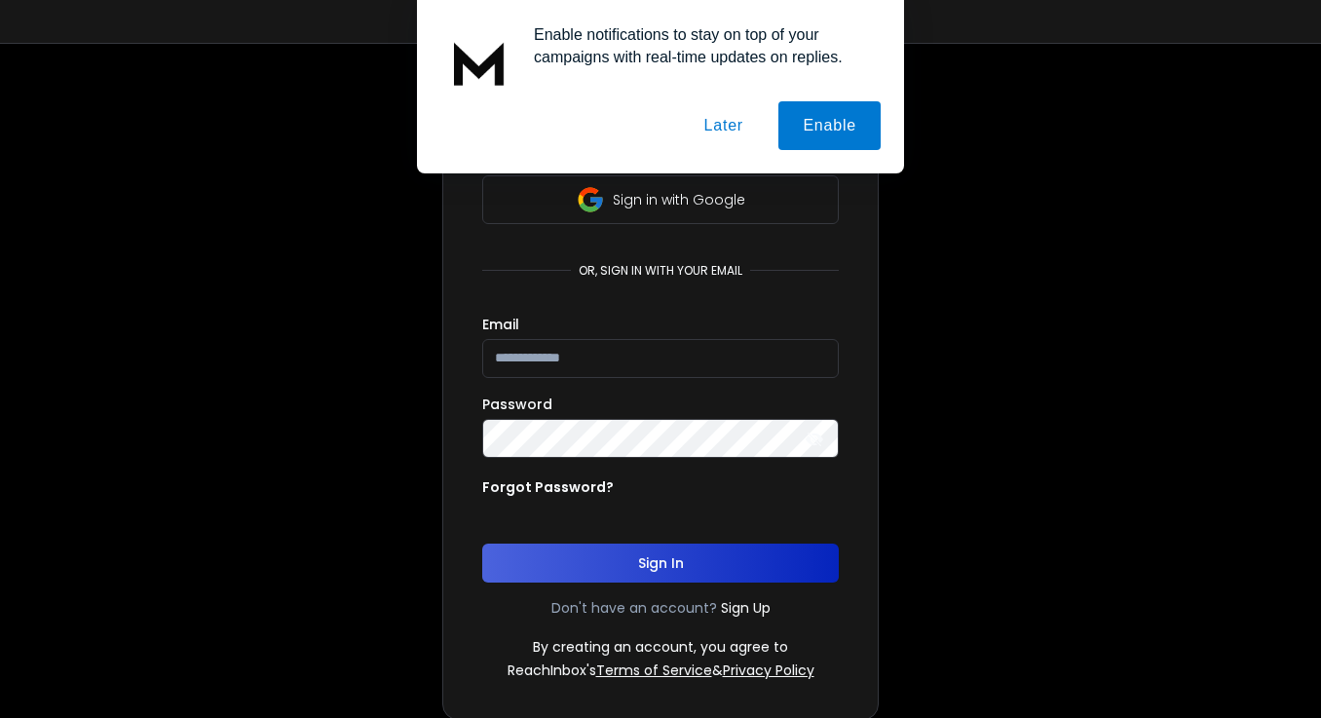
click at [653, 358] on input "email" at bounding box center [660, 358] width 357 height 39
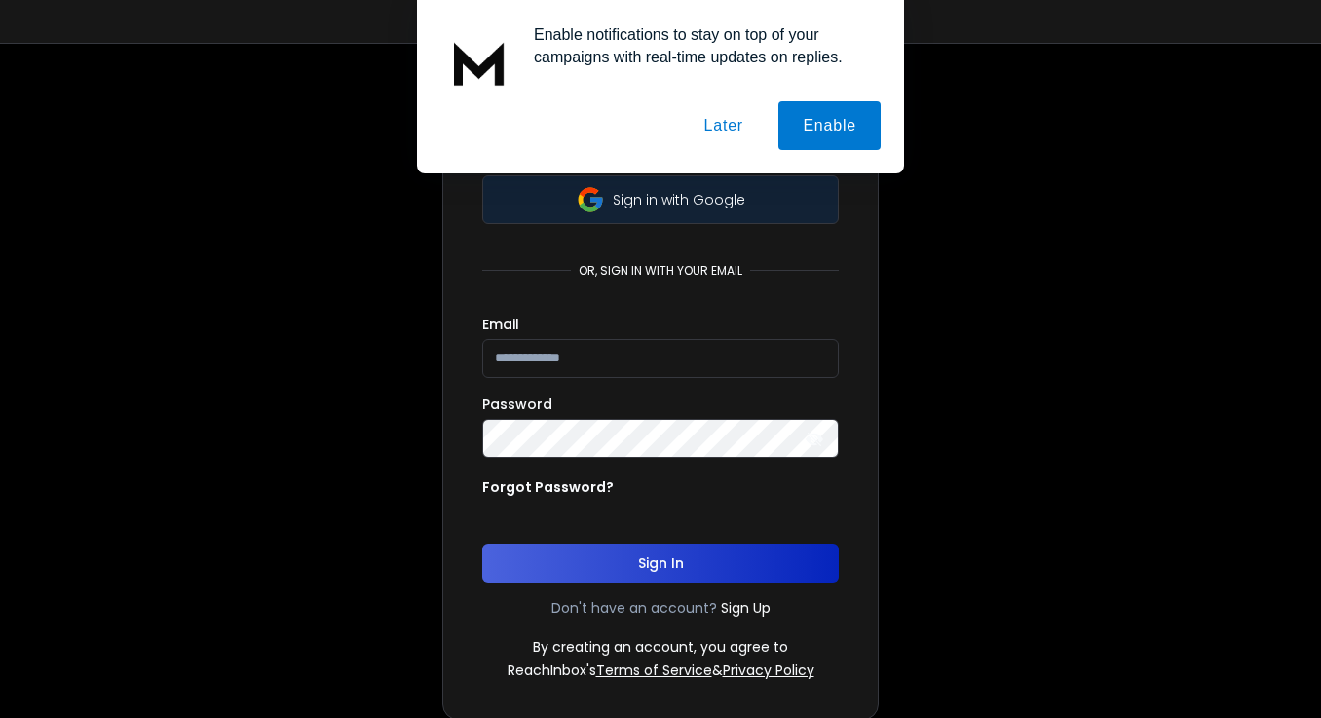
paste input "**********"
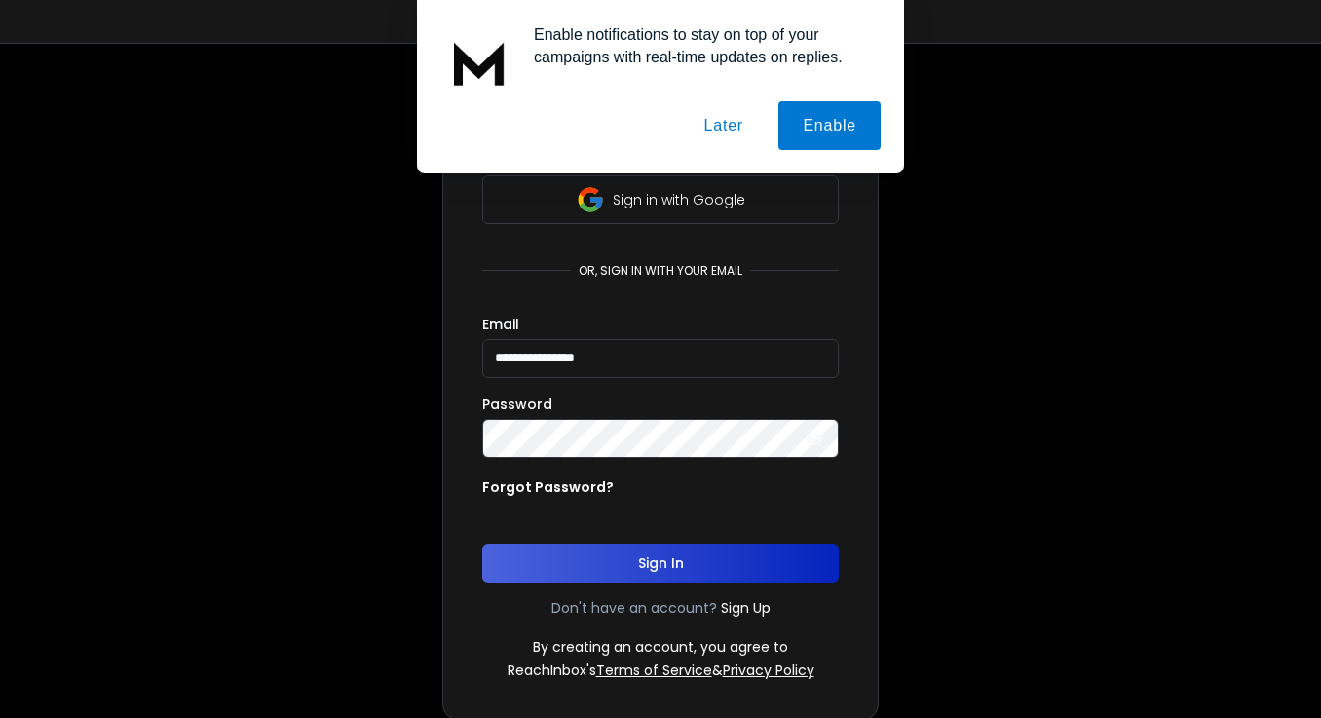
type input "**********"
click at [724, 139] on button "Later" at bounding box center [723, 125] width 88 height 49
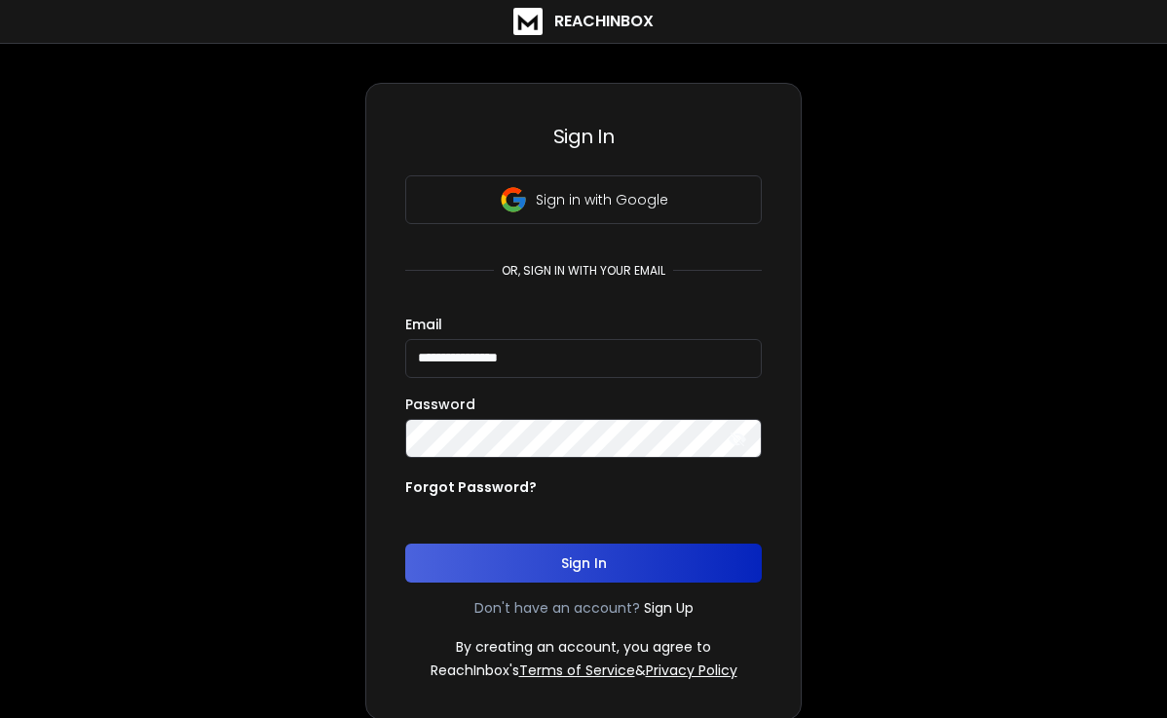
click at [608, 571] on button "Sign In" at bounding box center [583, 563] width 357 height 39
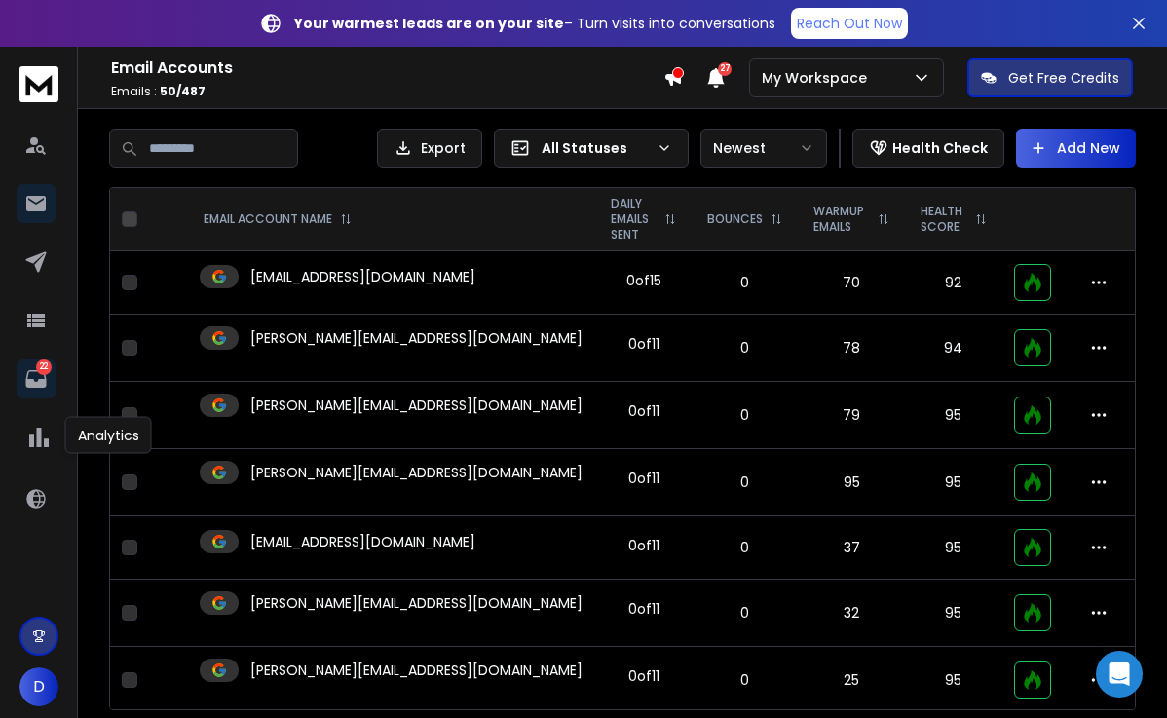
click at [32, 391] on link "22" at bounding box center [36, 379] width 39 height 39
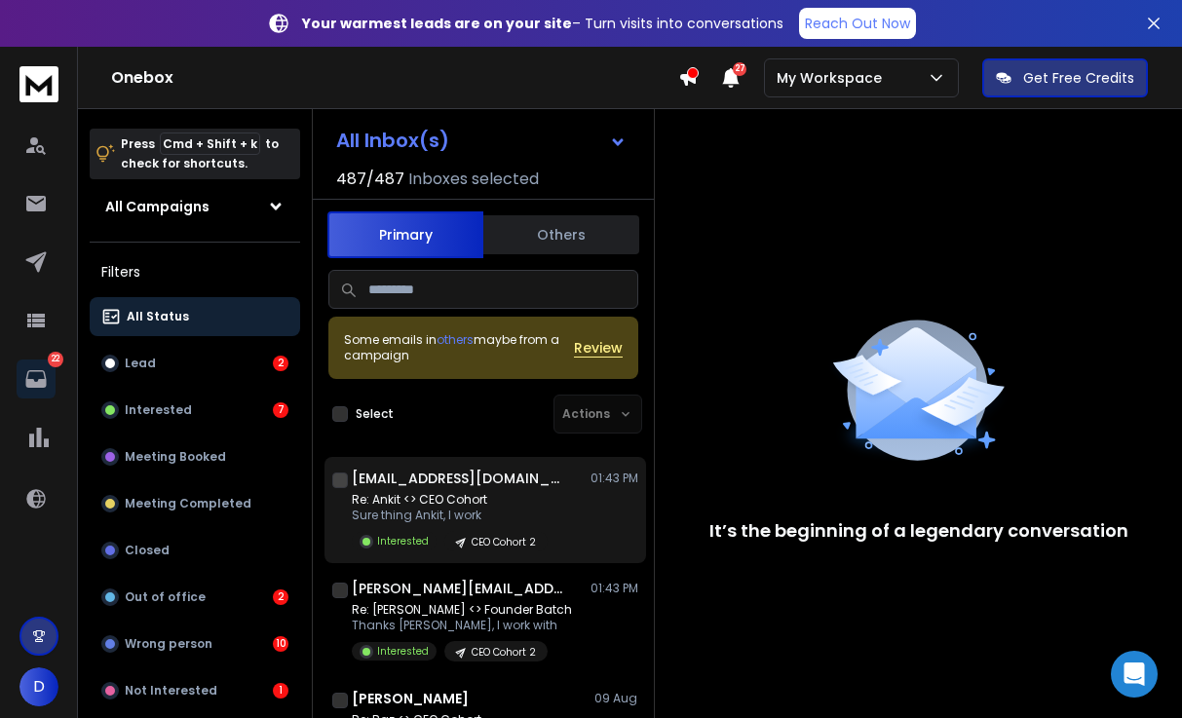
click at [600, 496] on div "Re: Ankit <> CEO Cohort Sure thing Ankit, I work Interested CEO Cohort 2" at bounding box center [495, 521] width 286 height 59
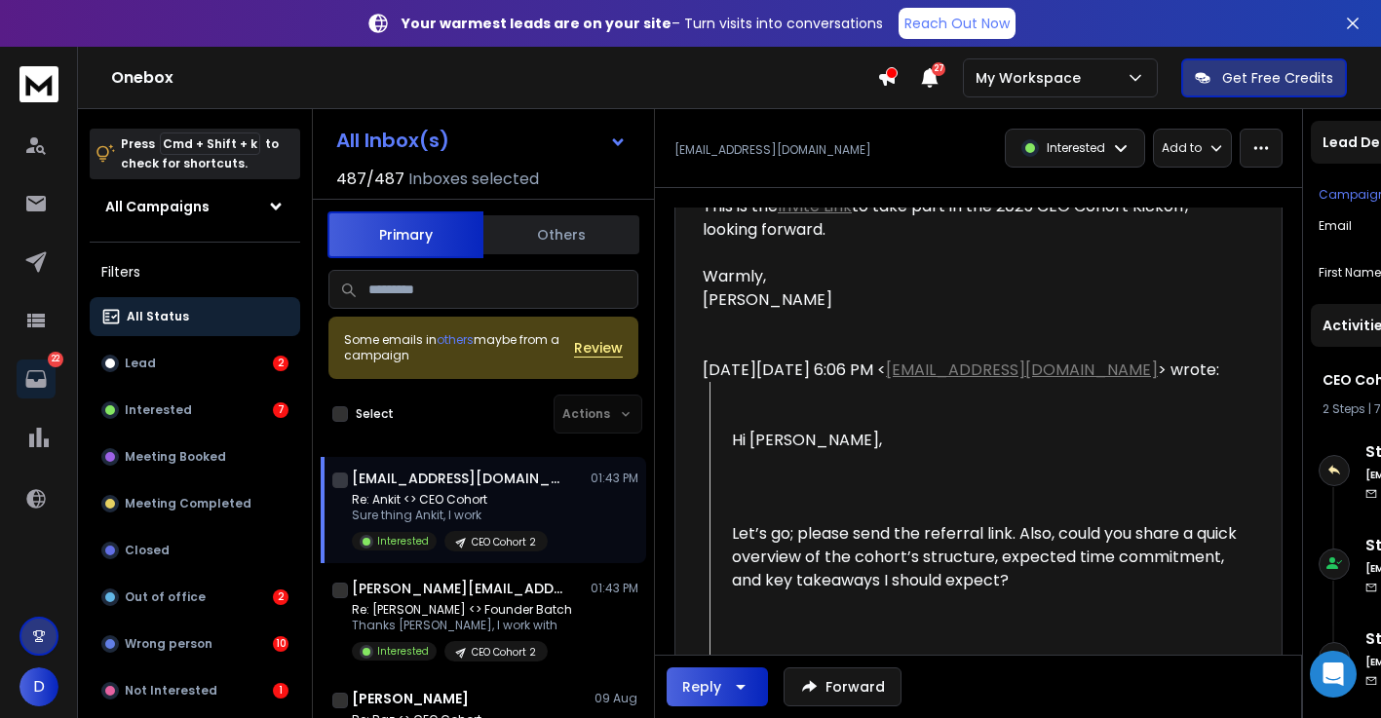
scroll to position [403, 0]
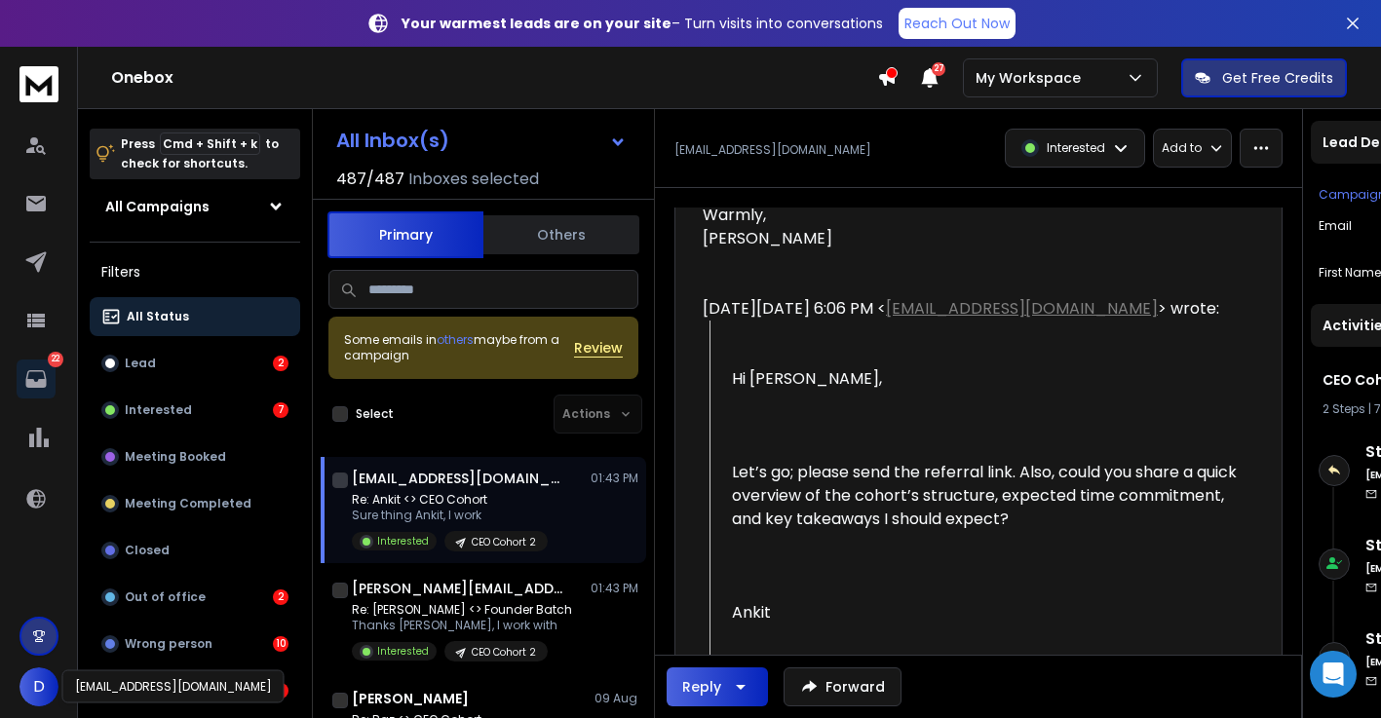
click at [41, 694] on span "D" at bounding box center [38, 686] width 39 height 39
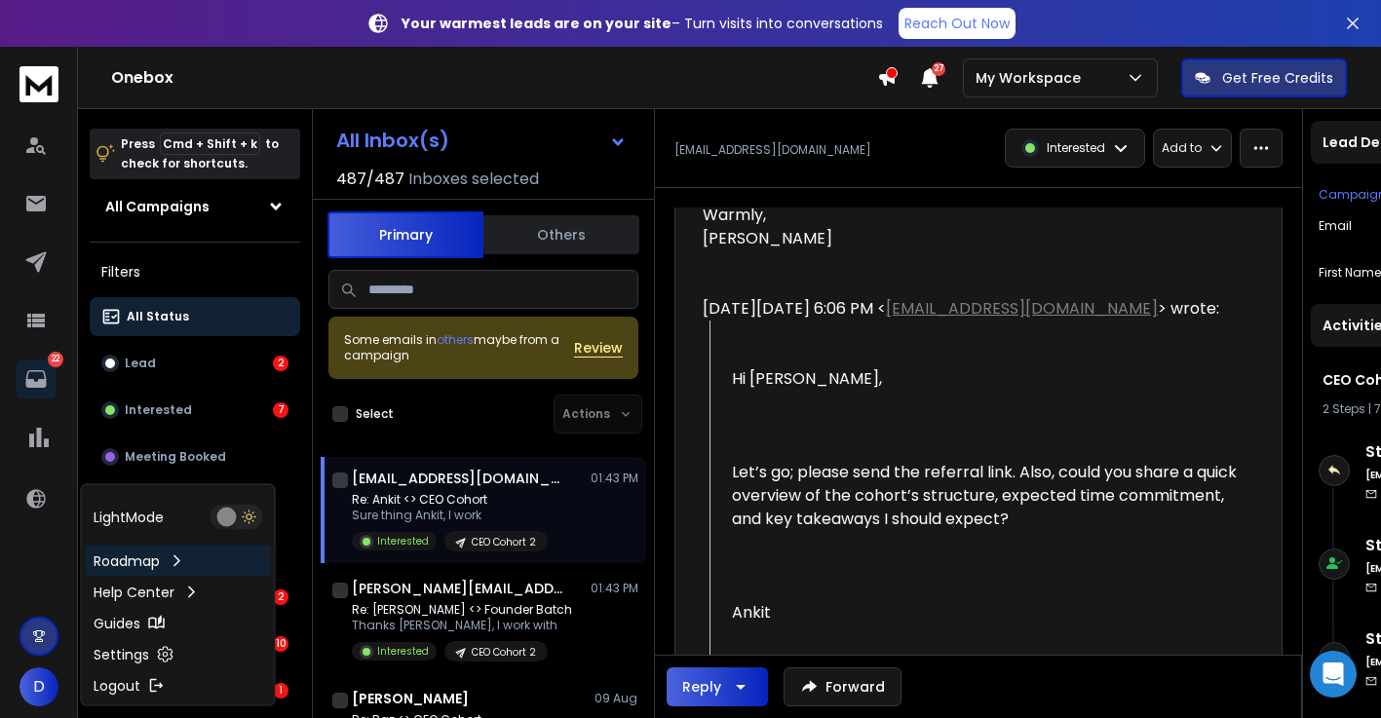
click at [233, 522] on button "button" at bounding box center [236, 517] width 53 height 25
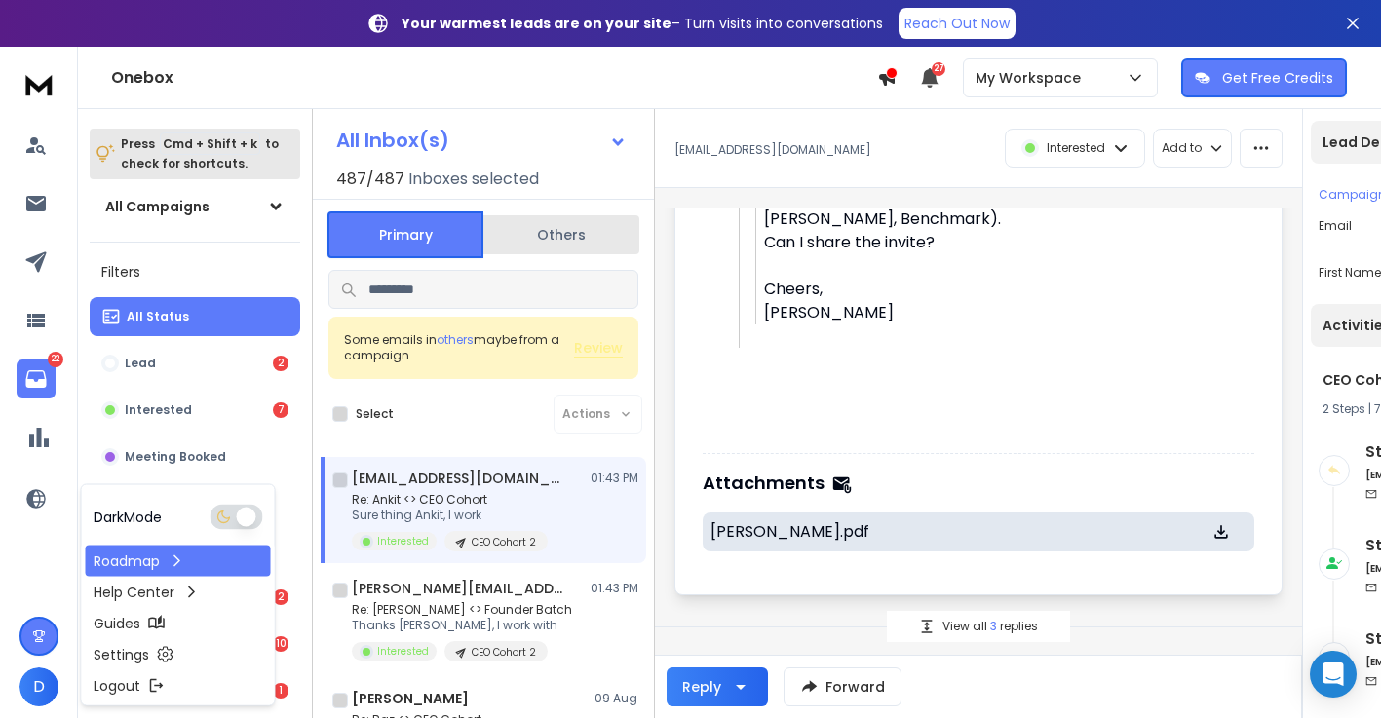
scroll to position [1415, 0]
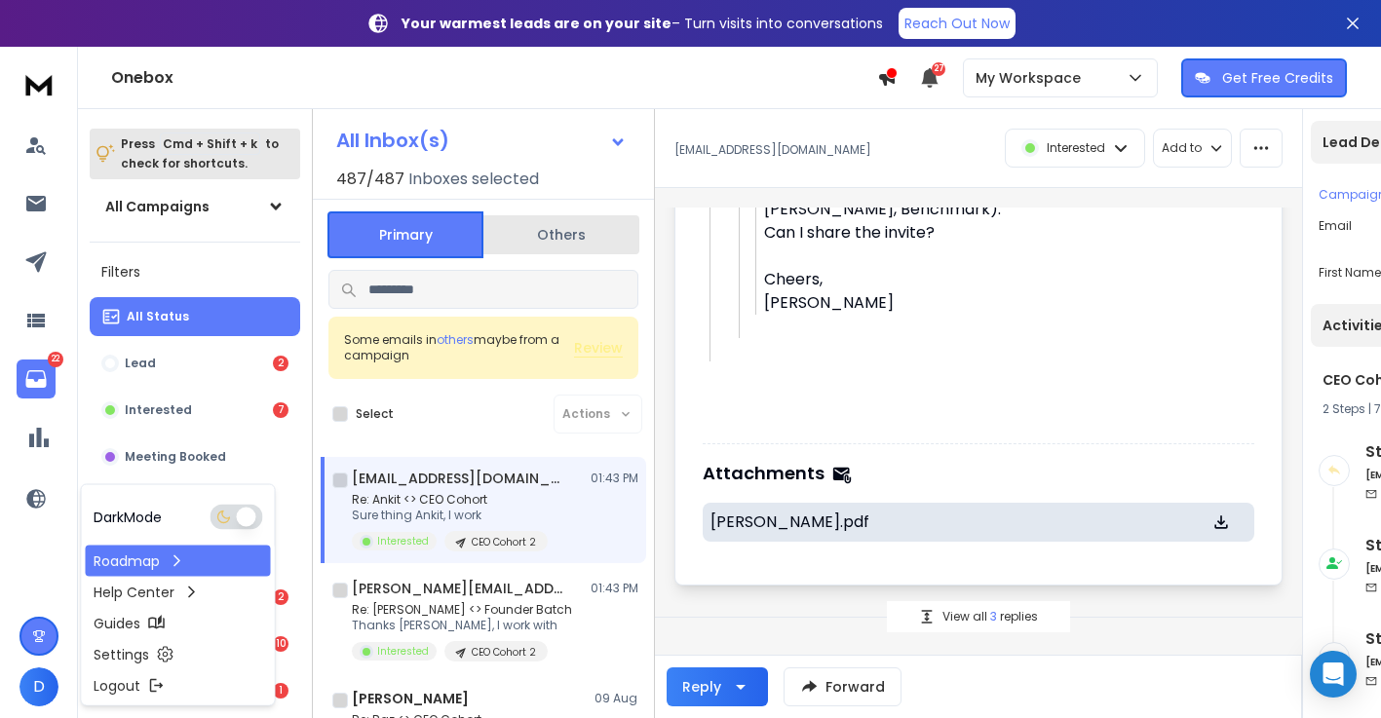
click at [764, 511] on div "[PERSON_NAME].pdf" at bounding box center [929, 522] width 439 height 23
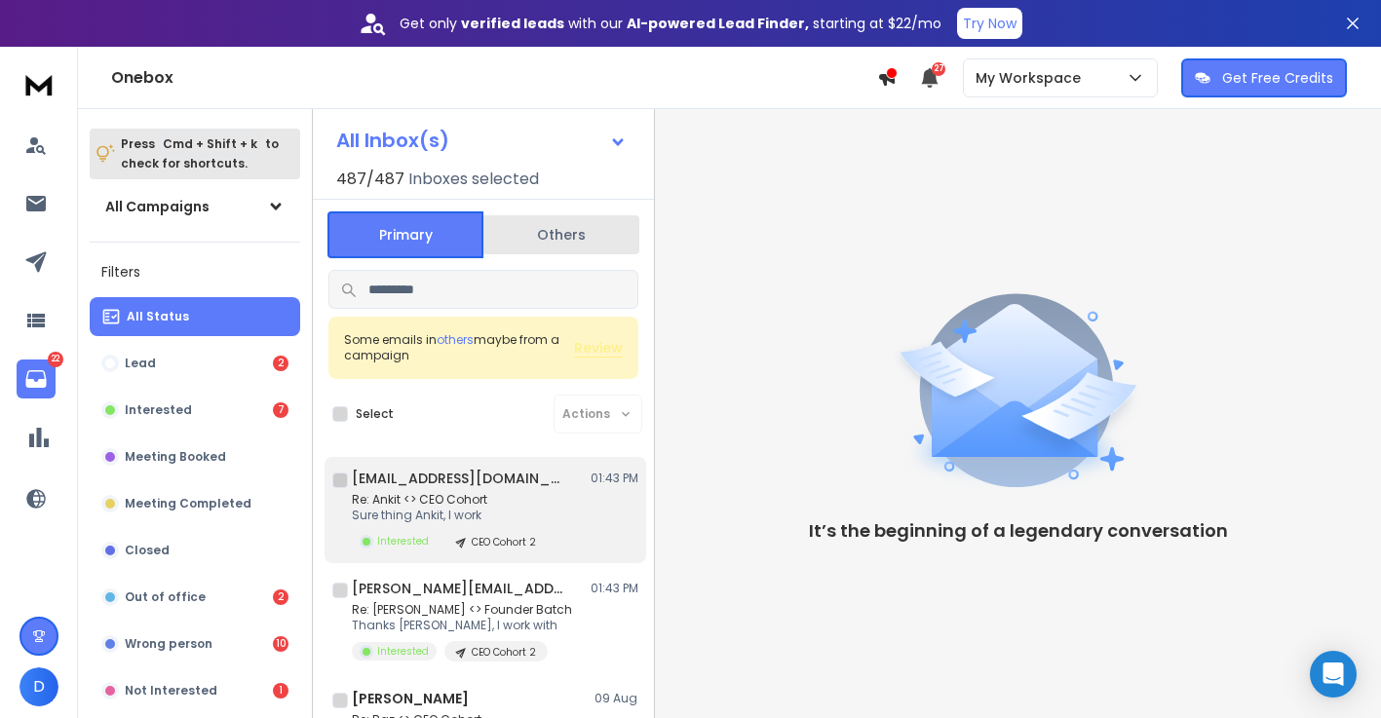
click at [572, 470] on div "ankitarora121@gmail.com 01:43 PM" at bounding box center [495, 478] width 286 height 19
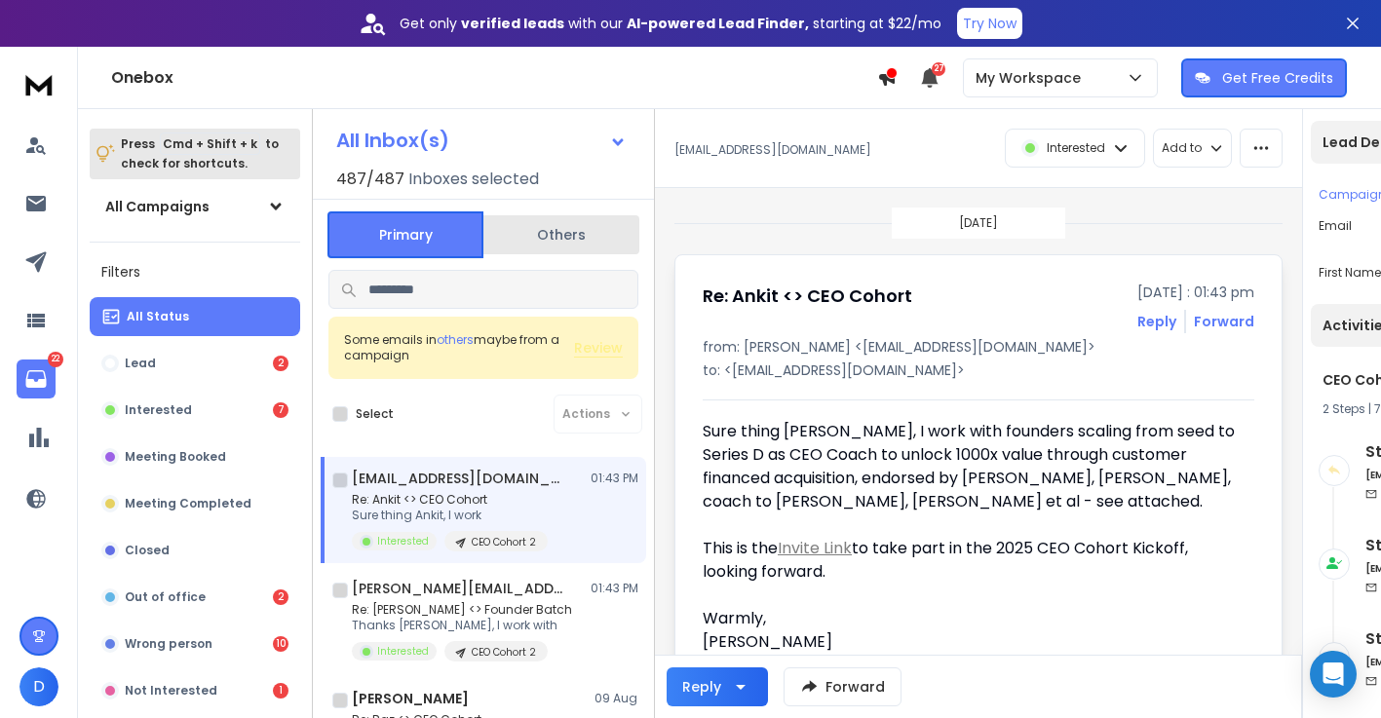
scroll to position [269, 0]
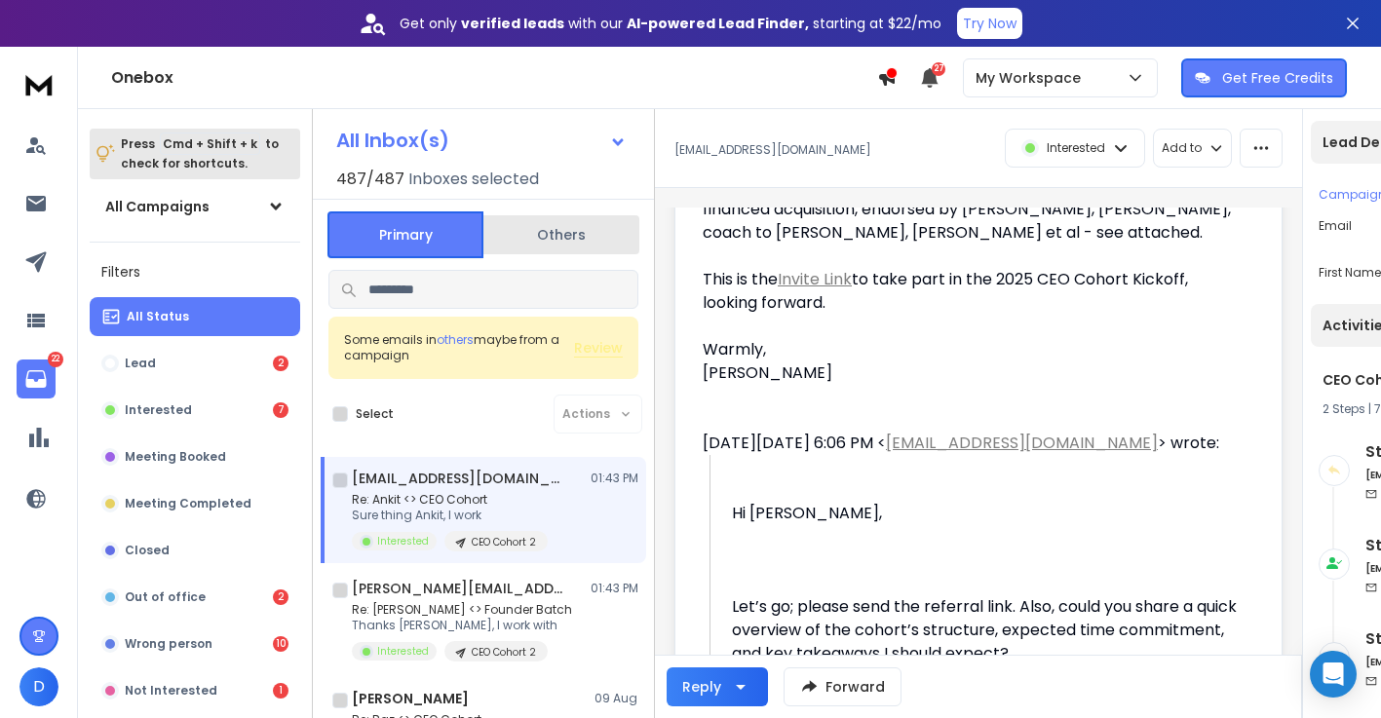
click at [816, 281] on link "Invite Link" at bounding box center [815, 279] width 74 height 22
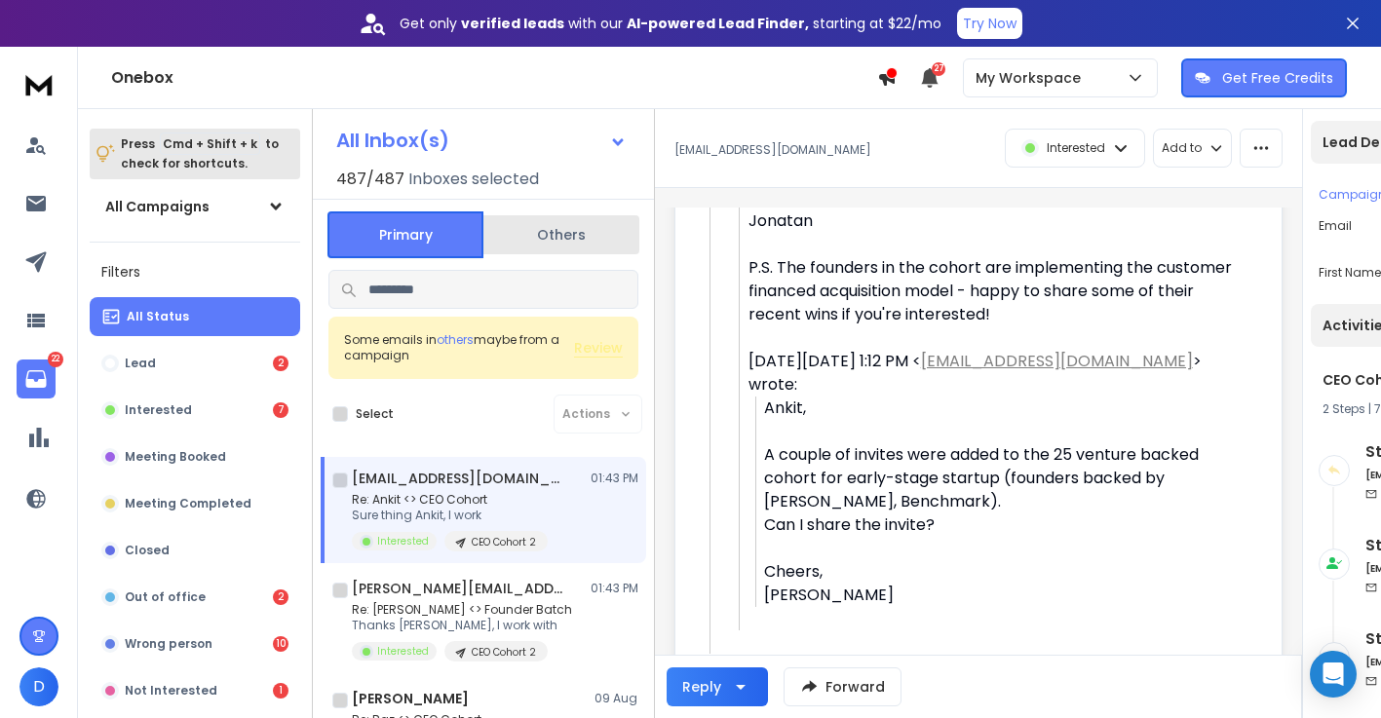
scroll to position [1278, 0]
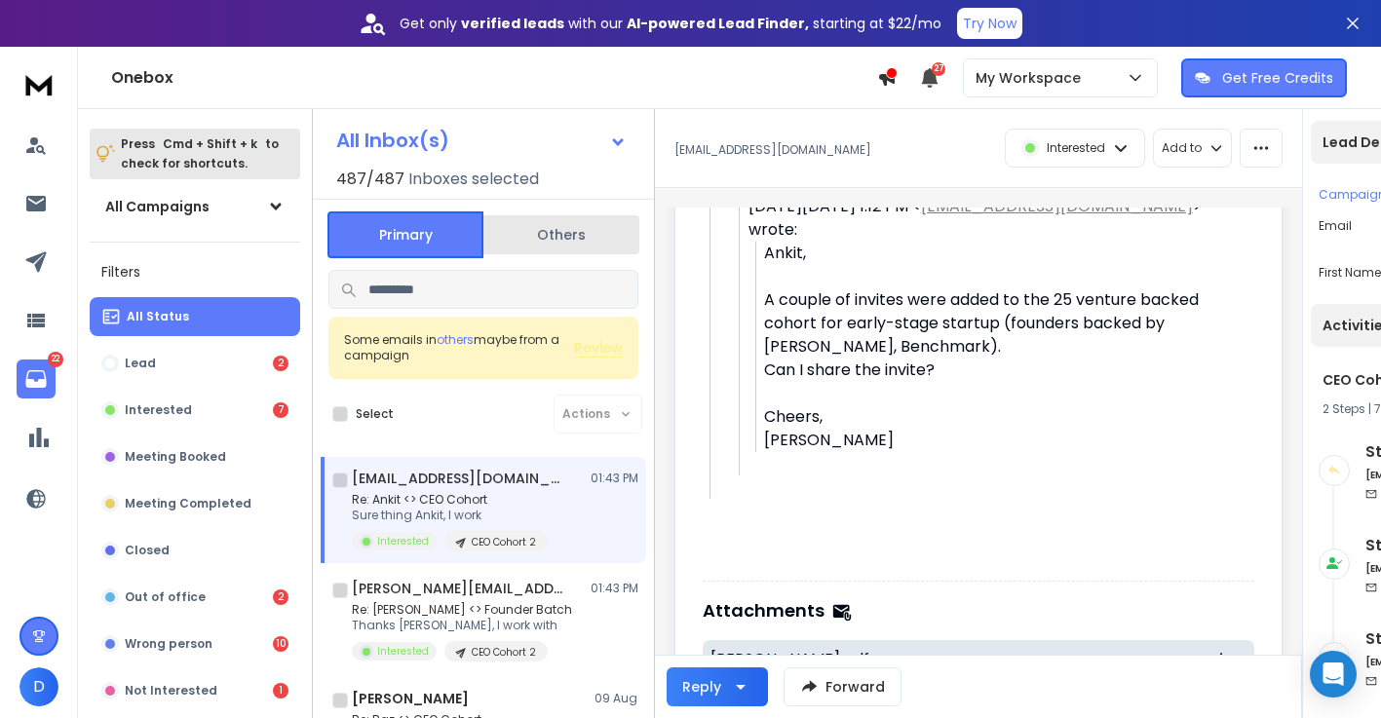
click at [1231, 650] on icon at bounding box center [1220, 659] width 19 height 19
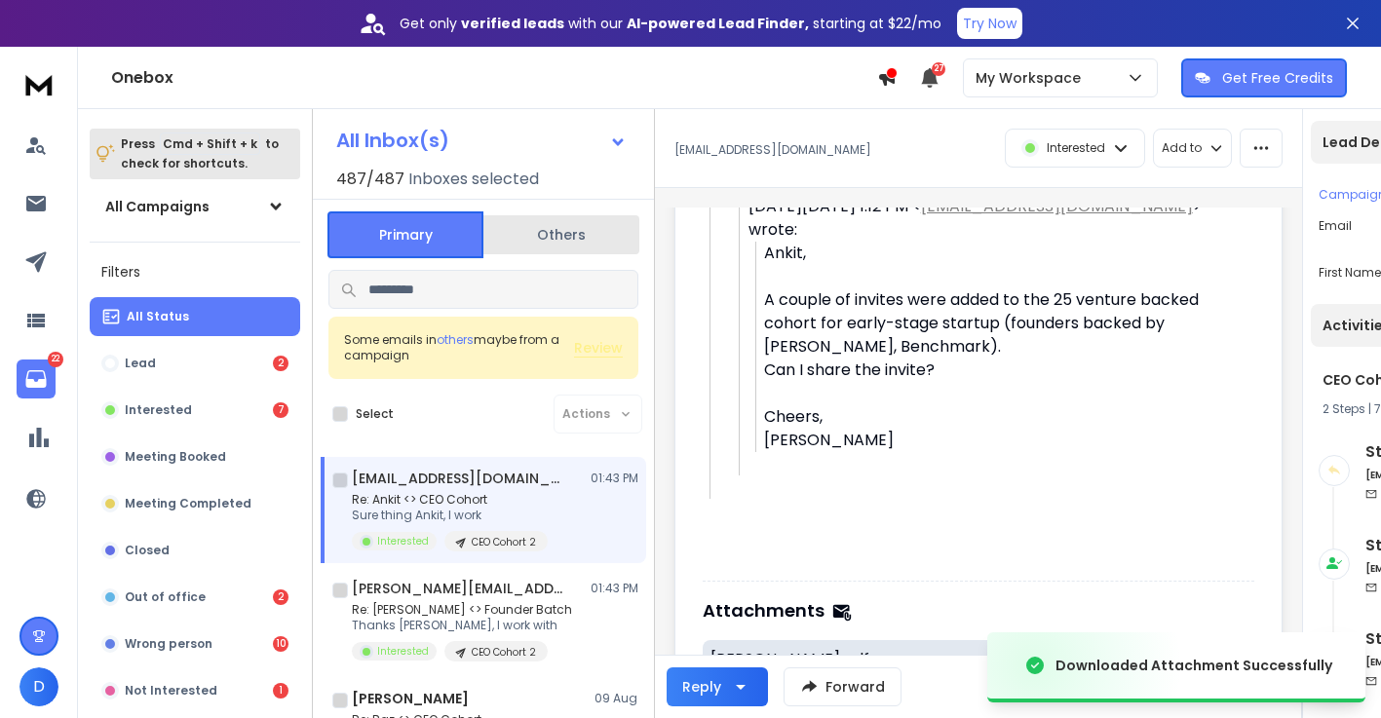
scroll to position [1412, 0]
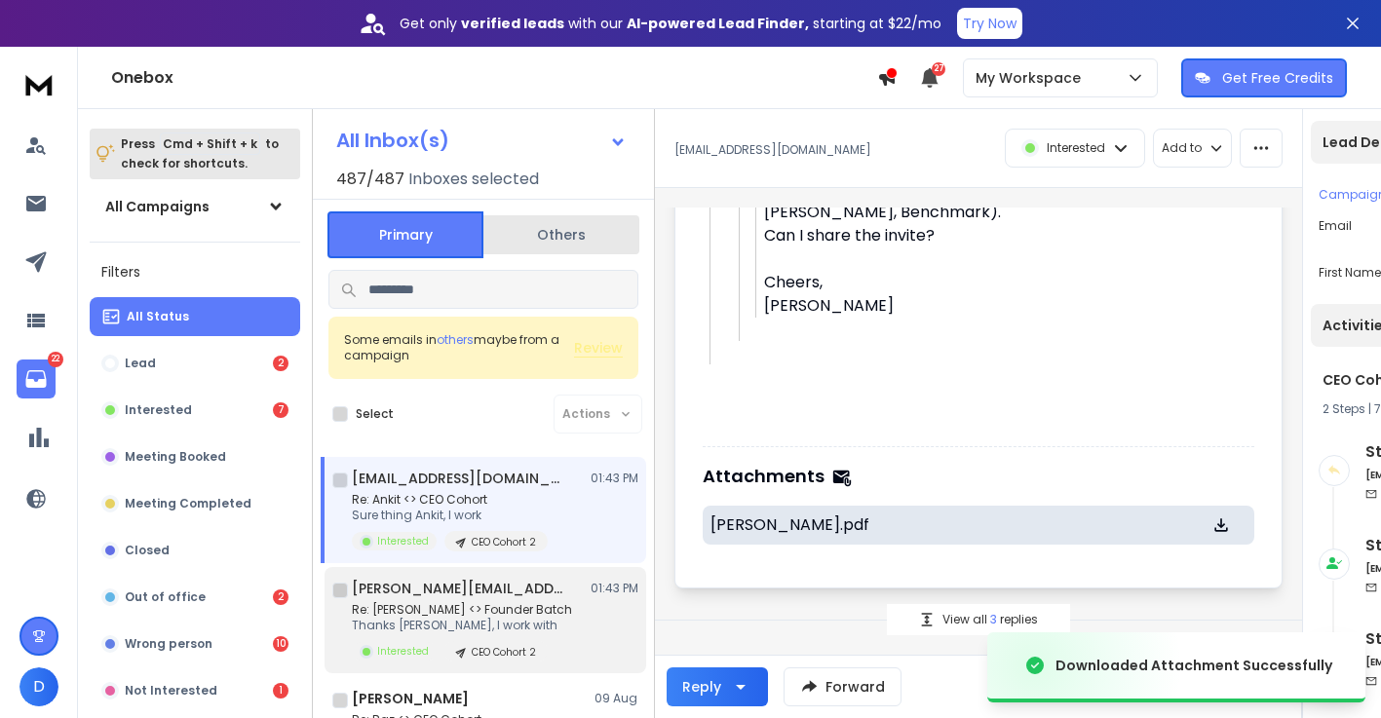
click at [559, 594] on div "alan.j.jiang@gmail.com 01:43 PM" at bounding box center [495, 588] width 286 height 19
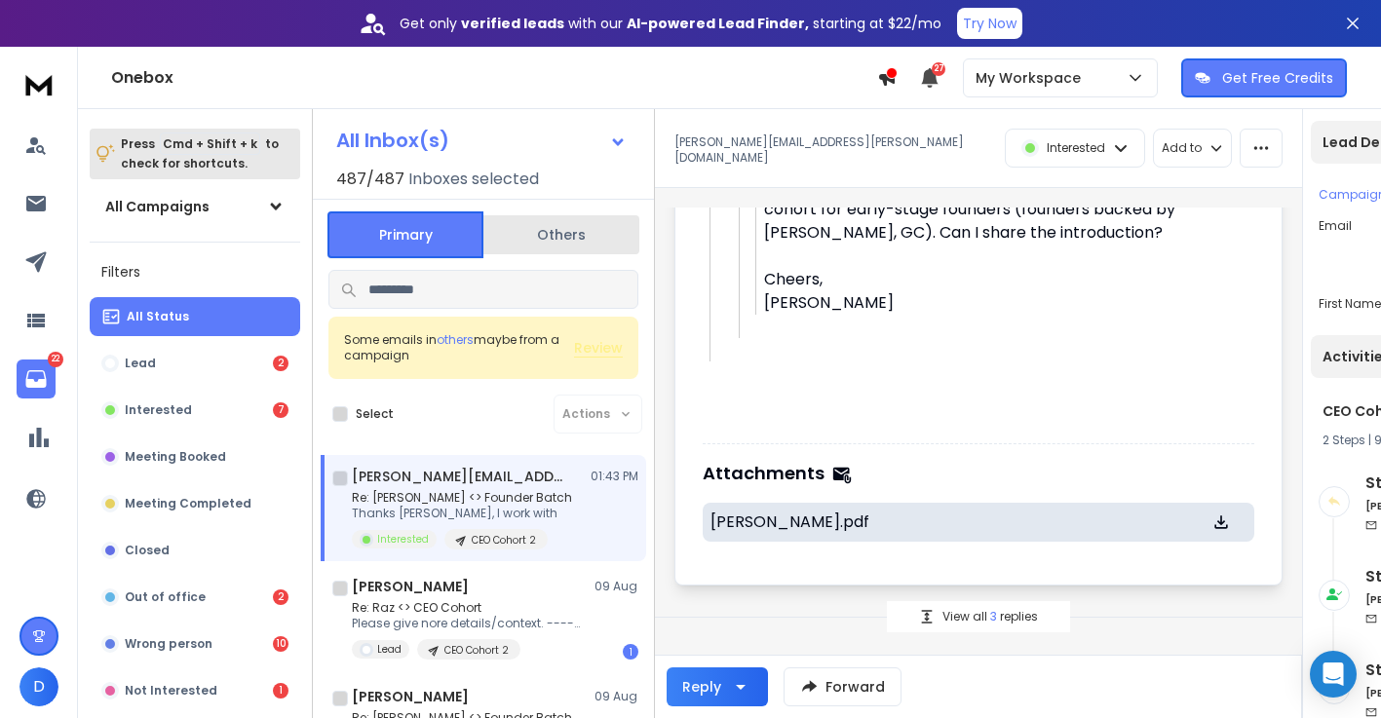
scroll to position [0, 0]
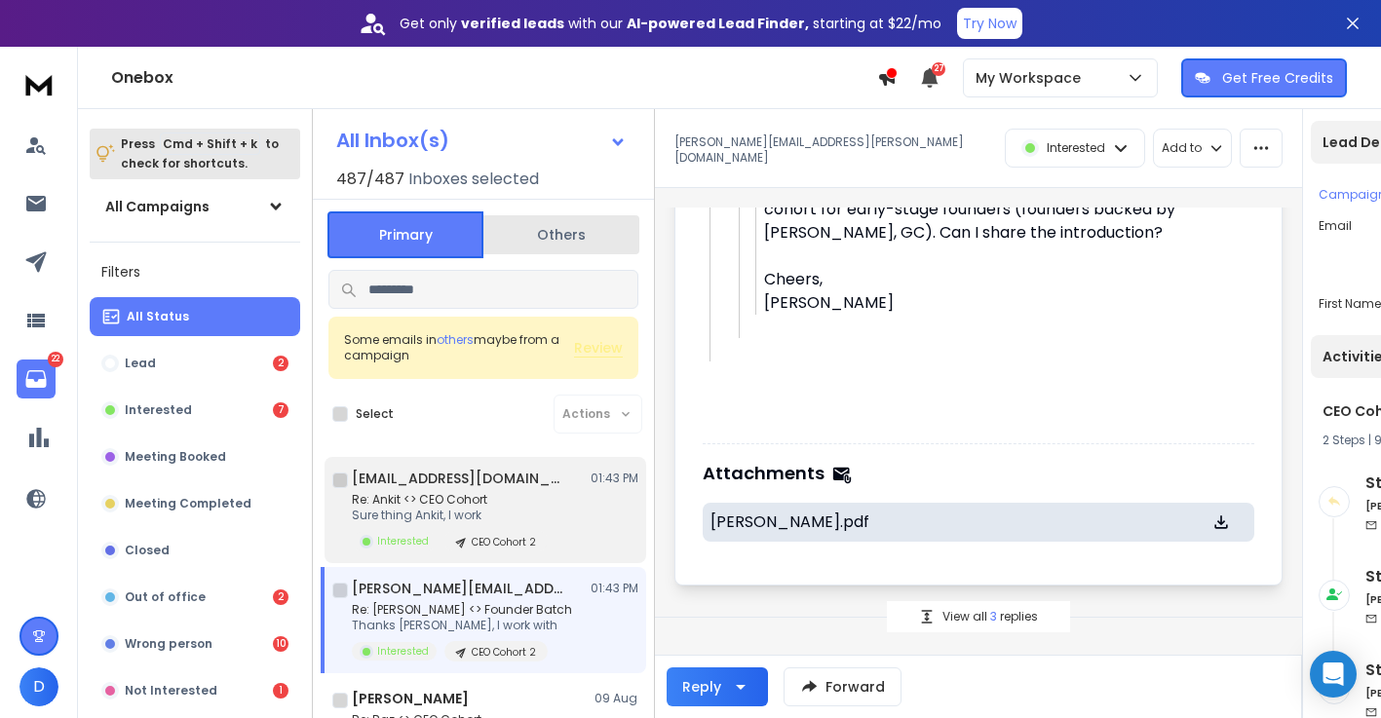
click at [553, 469] on div "ankitarora121@gmail.com 01:43 PM" at bounding box center [495, 478] width 286 height 19
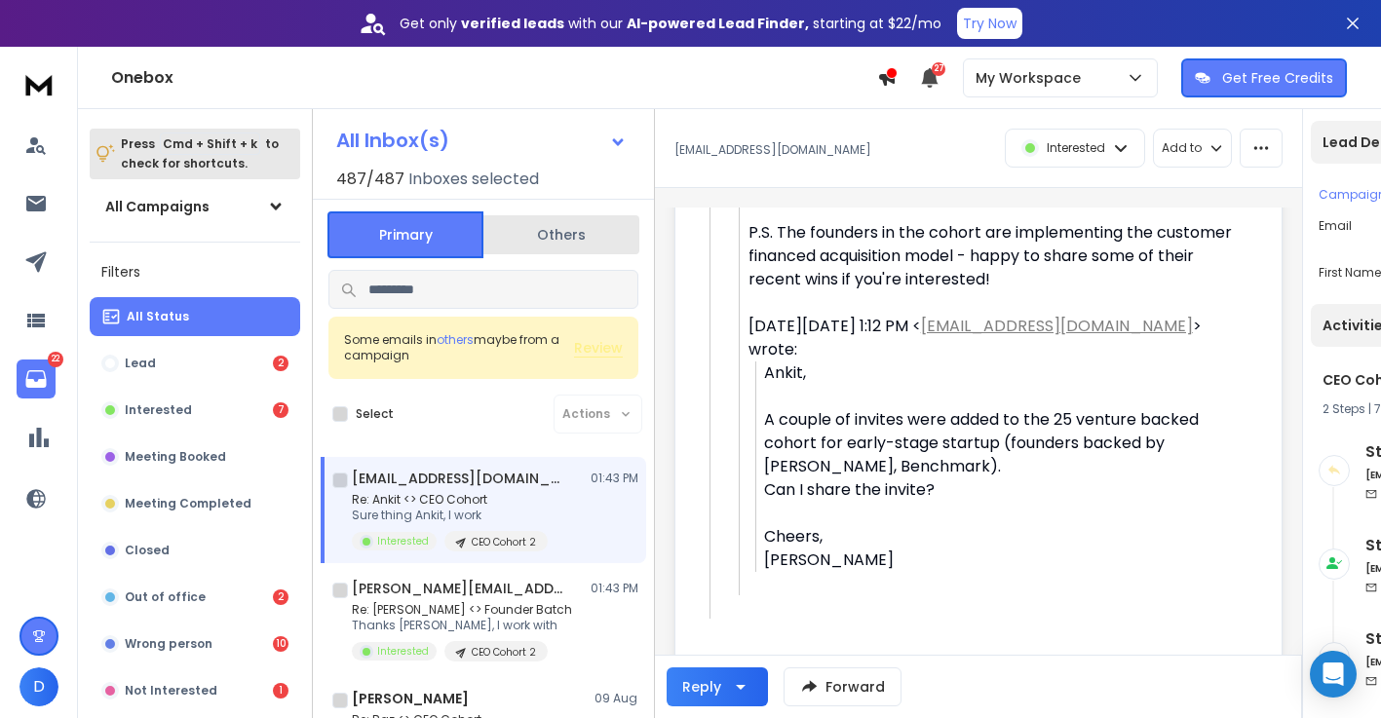
scroll to position [1415, 0]
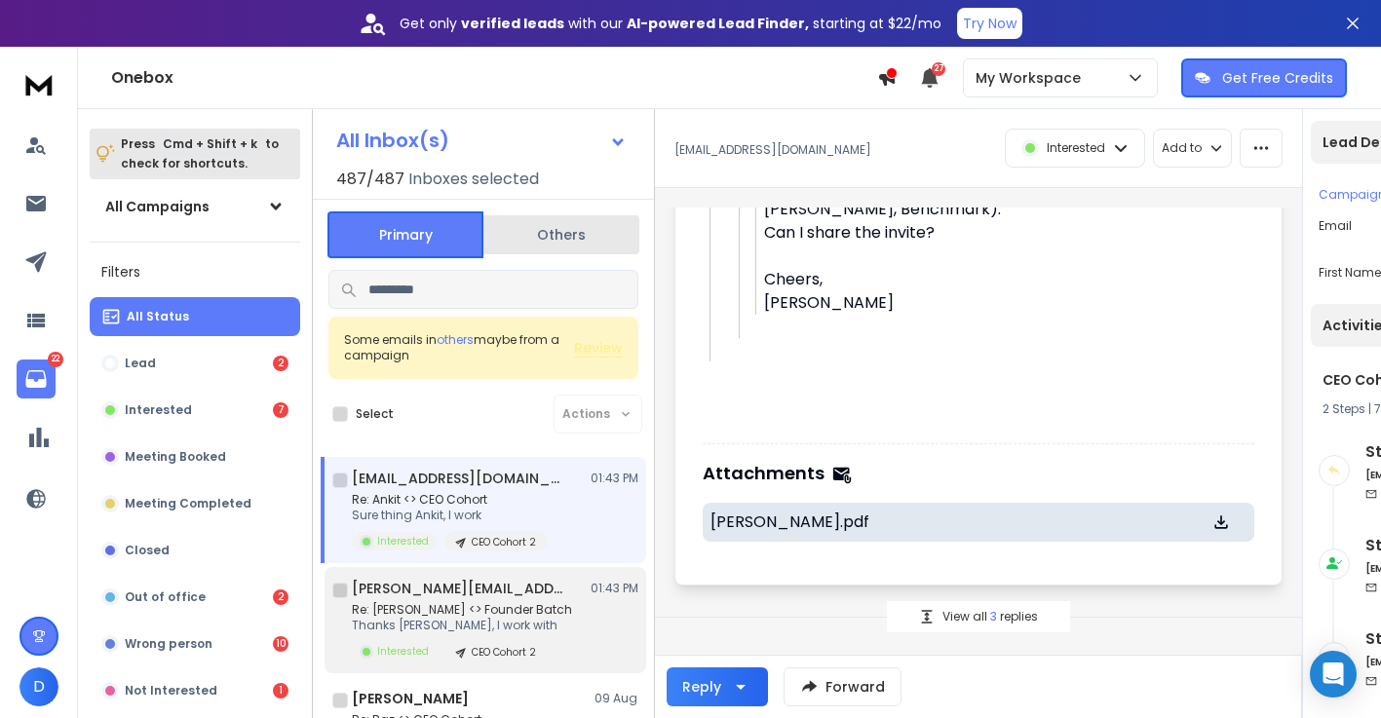
click at [499, 579] on h1 "[PERSON_NAME][EMAIL_ADDRESS][PERSON_NAME][DOMAIN_NAME]" at bounding box center [459, 588] width 214 height 19
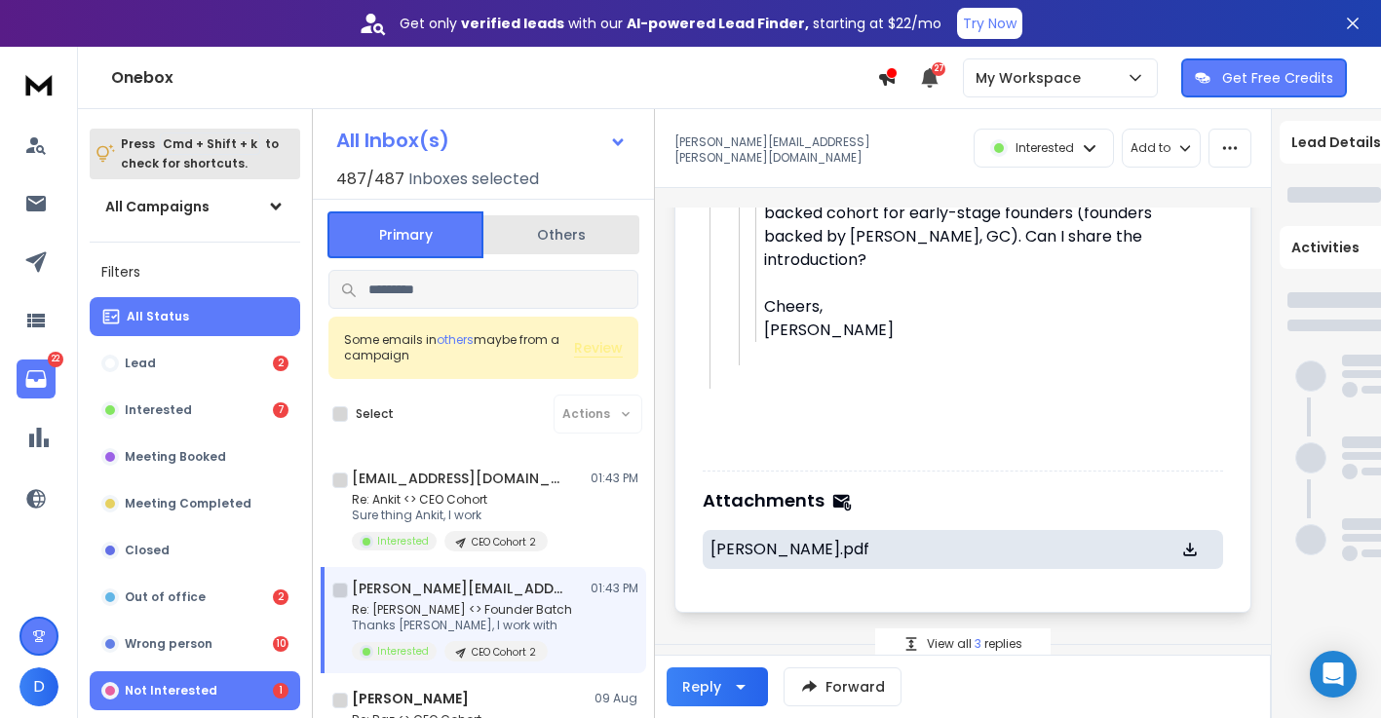
scroll to position [1158, 0]
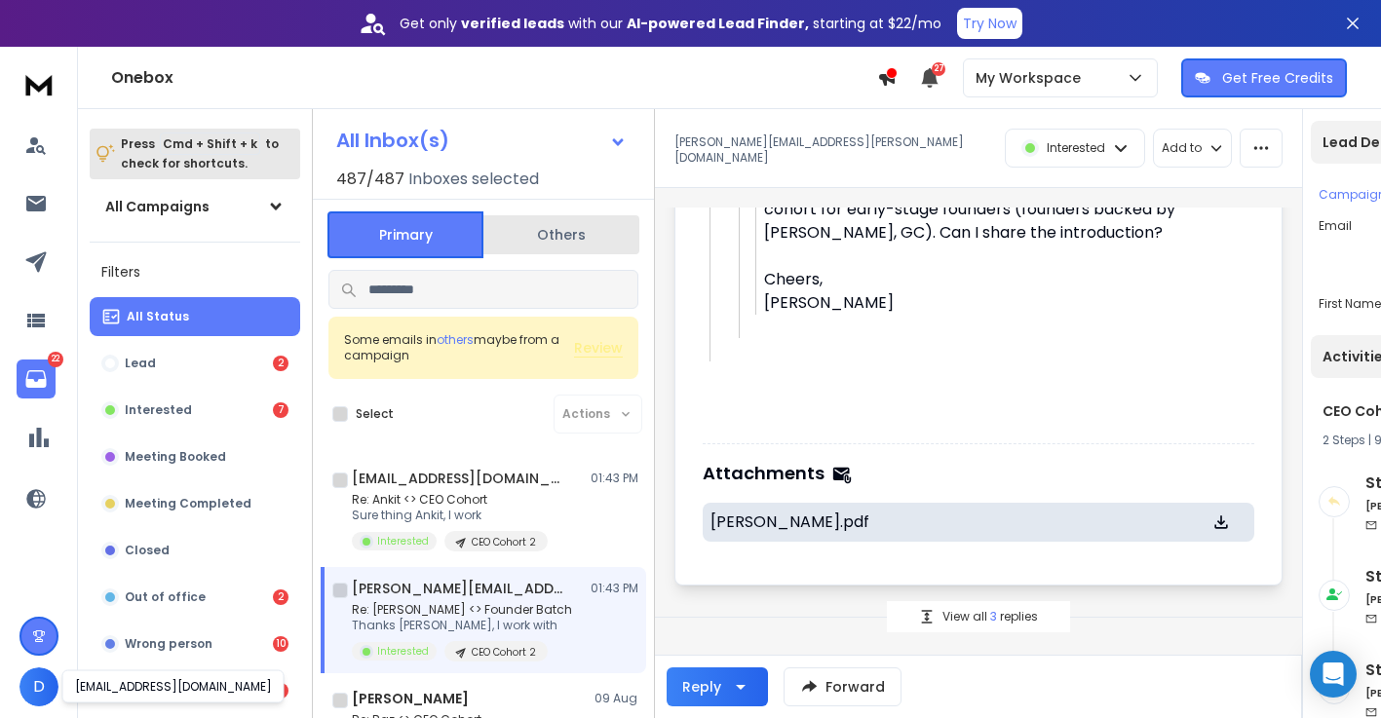
click at [39, 701] on span "D" at bounding box center [38, 686] width 39 height 39
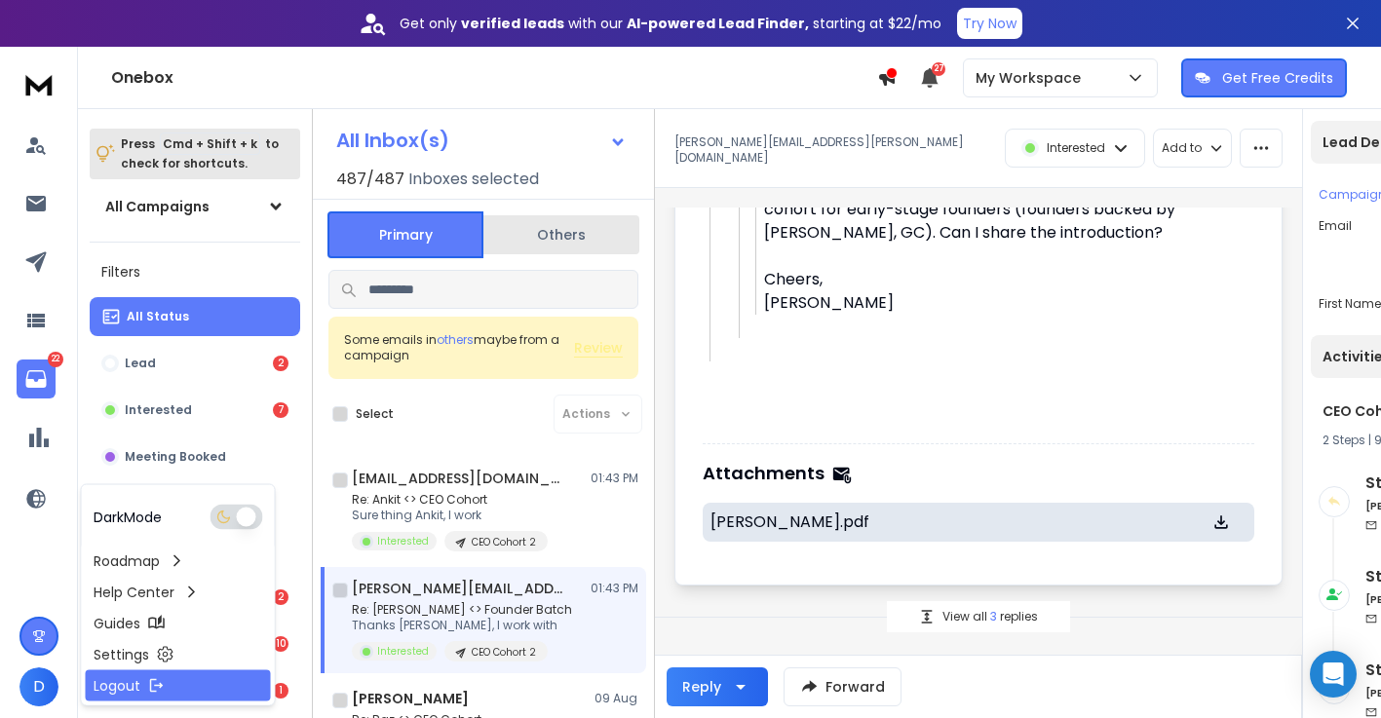
click at [126, 681] on p "Logout" at bounding box center [117, 685] width 47 height 19
